Goal: Information Seeking & Learning: Check status

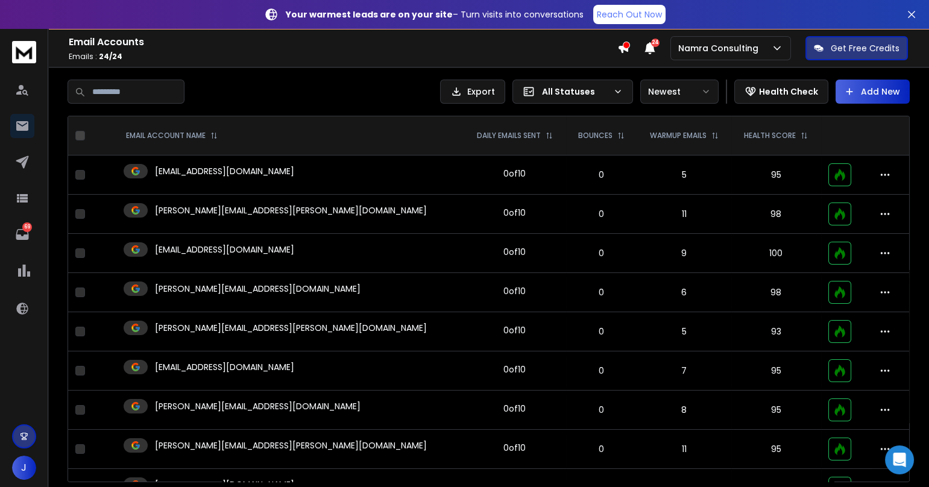
click at [325, 74] on div "Export All Statuses Newest Health Check Add New EMAIL ACCOUNT NAME DAILY EMAILS…" at bounding box center [488, 281] width 881 height 427
click at [780, 44] on icon "button" at bounding box center [777, 48] width 12 height 12
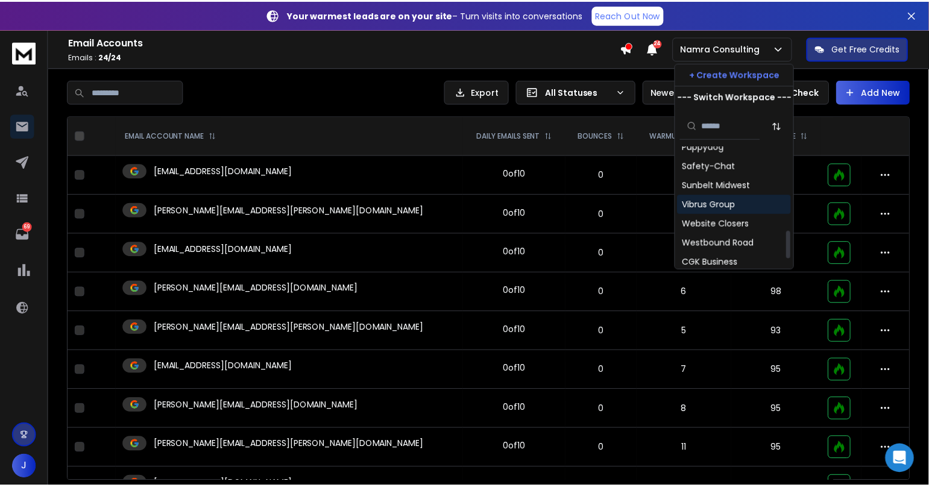
scroll to position [368, 0]
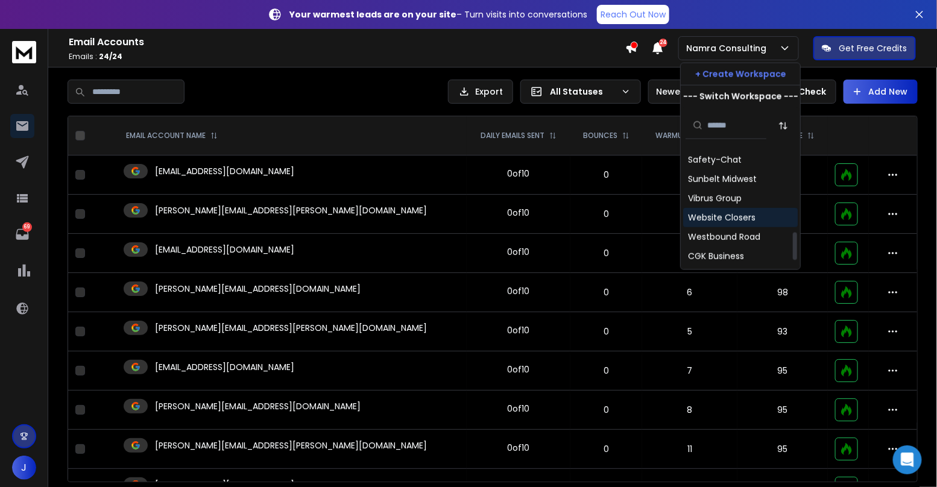
click at [751, 212] on div "Website Closers" at bounding box center [722, 218] width 68 height 12
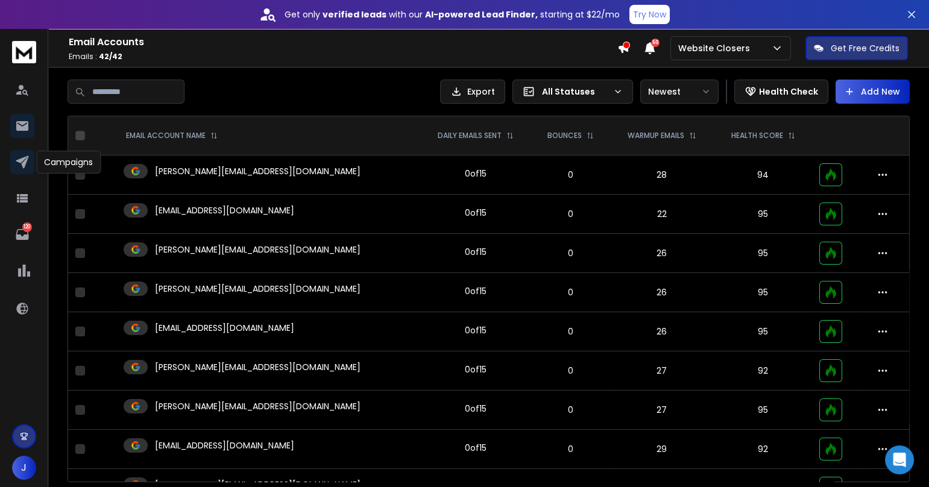
click at [26, 162] on icon at bounding box center [22, 162] width 13 height 13
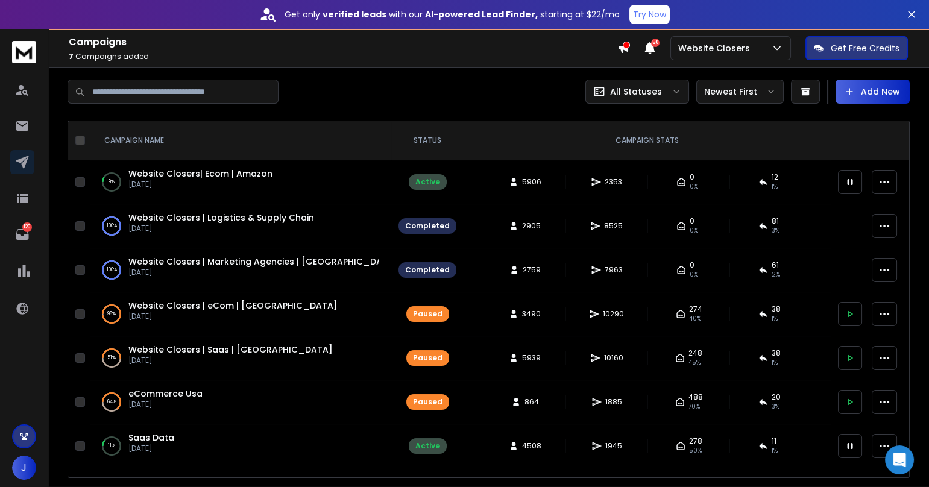
click at [441, 105] on div "Campaigns 7 Campaigns Added All Statuses Newest First Add New CAMPAIGN NAME STA…" at bounding box center [489, 279] width 842 height 398
click at [239, 174] on span "Website Closers| Ecom | Amazon" at bounding box center [200, 174] width 144 height 12
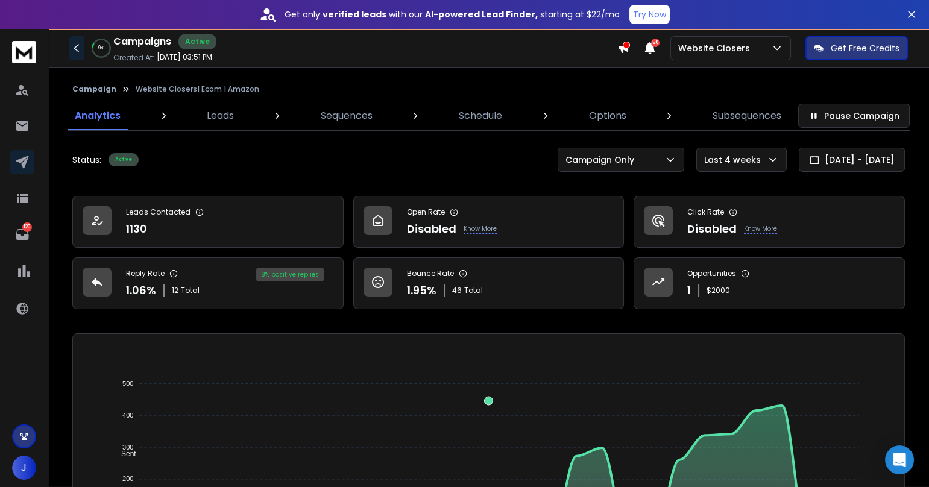
click at [80, 51] on icon at bounding box center [76, 48] width 11 height 11
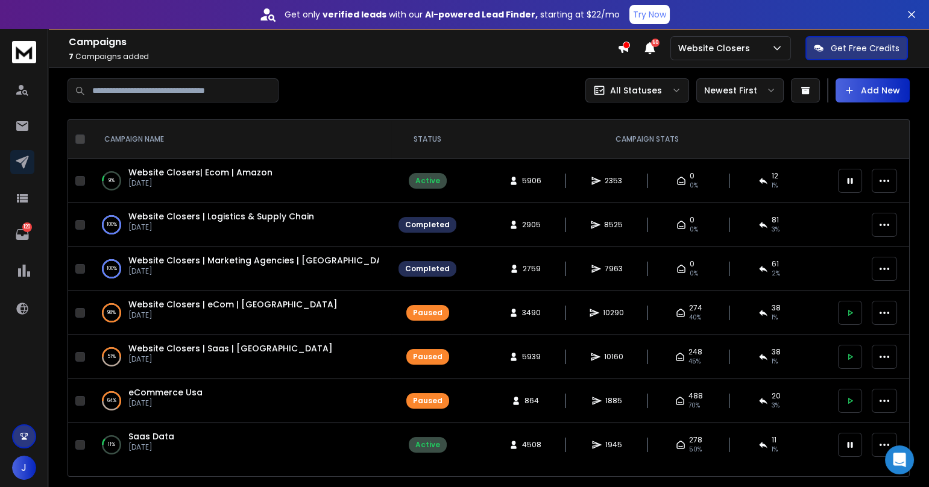
scroll to position [2, 0]
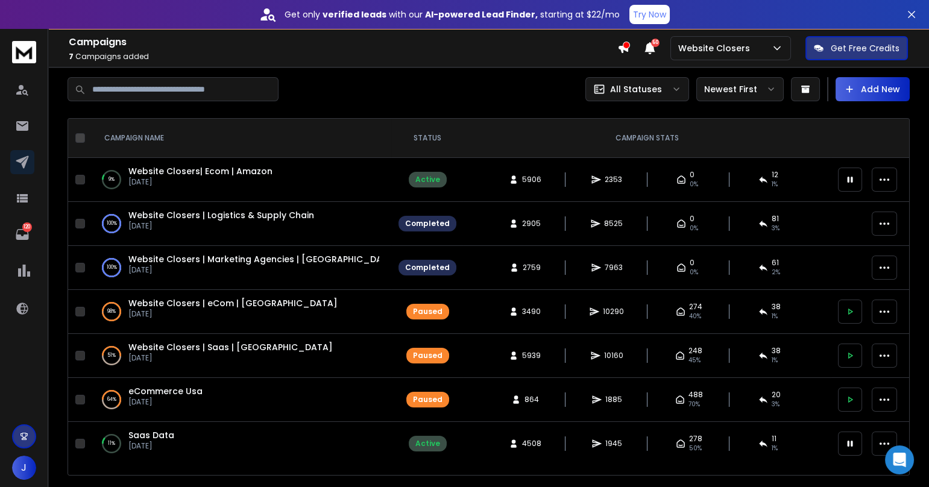
click at [154, 432] on span "Saas Data" at bounding box center [151, 435] width 46 height 12
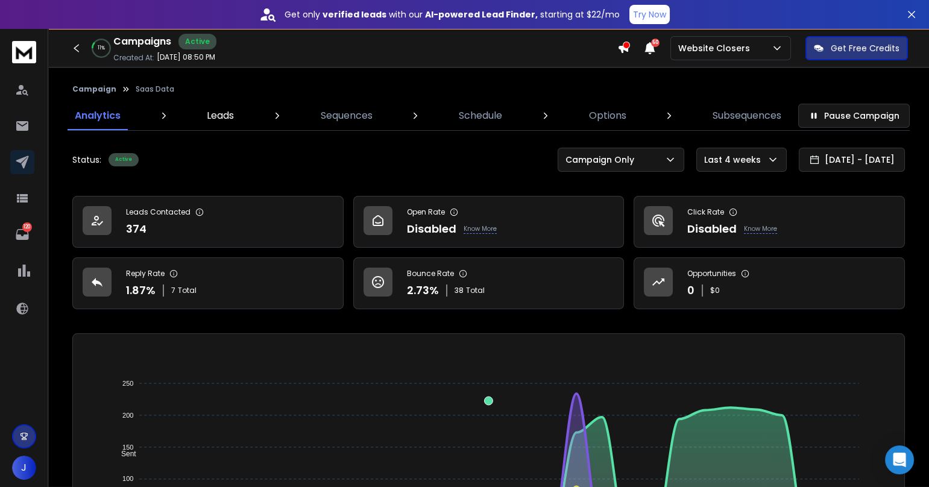
click at [228, 123] on link "Leads" at bounding box center [221, 115] width 42 height 29
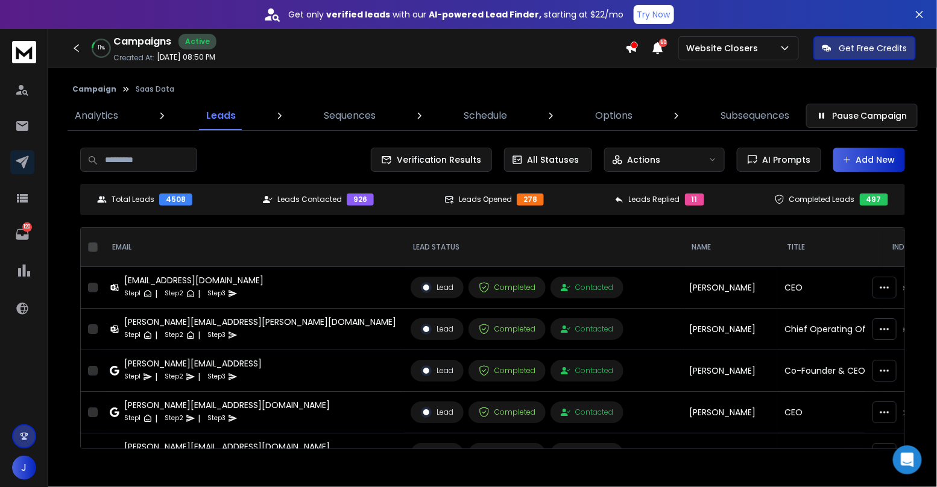
click at [360, 75] on div "Campaign Saas Data Analytics Leads Sequences Schedule Options Subsequences Paus…" at bounding box center [492, 261] width 889 height 386
click at [25, 158] on icon at bounding box center [22, 162] width 13 height 13
